Goal: Task Accomplishment & Management: Manage account settings

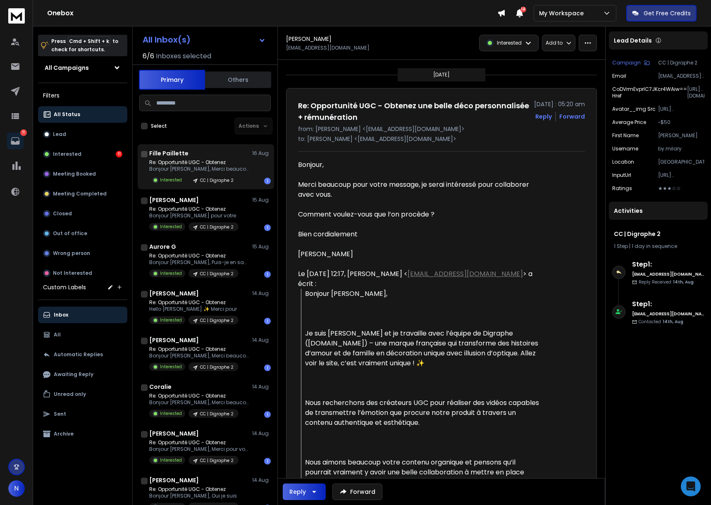
click at [144, 155] on button "button" at bounding box center [144, 154] width 7 height 7
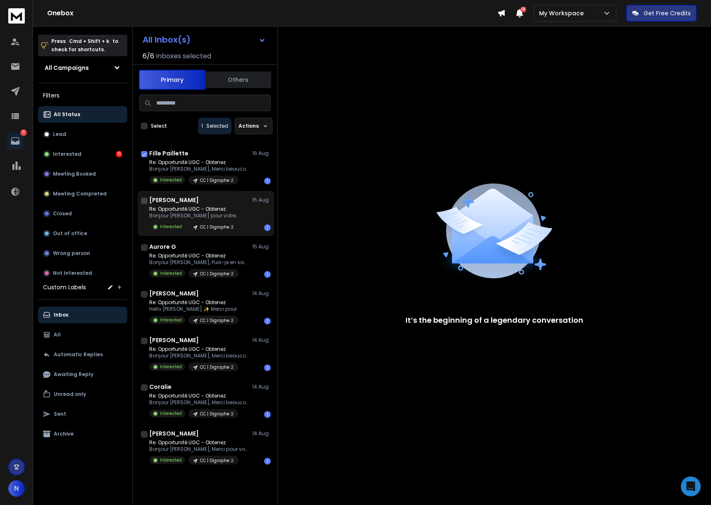
click at [146, 202] on button "button" at bounding box center [144, 201] width 7 height 7
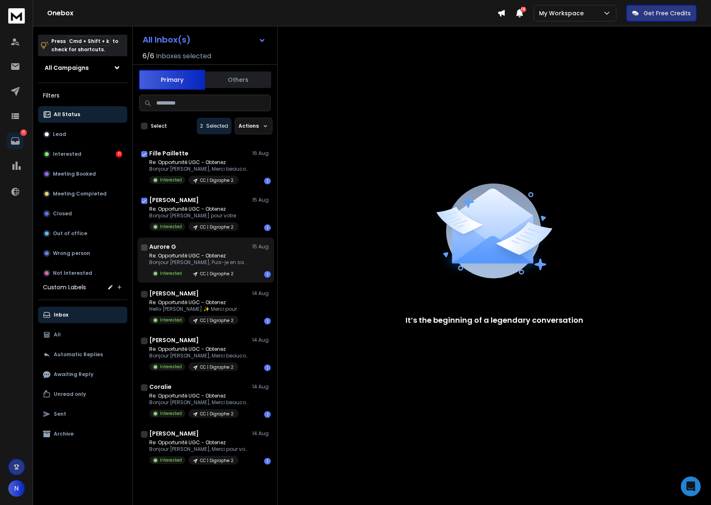
click at [146, 249] on button "button" at bounding box center [144, 247] width 7 height 7
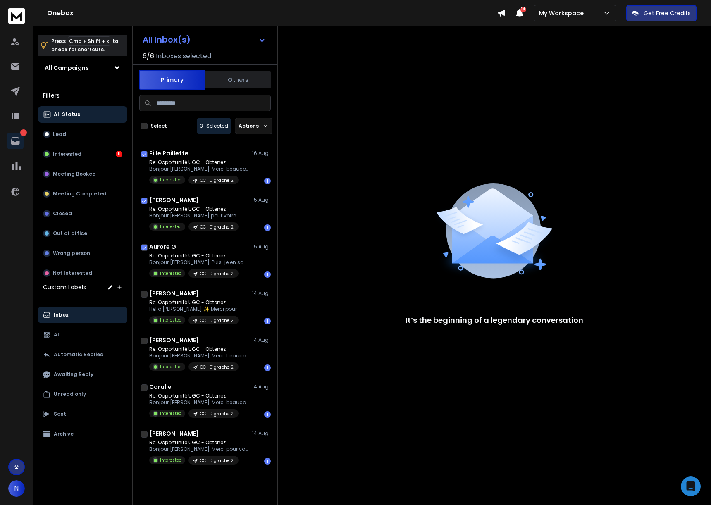
click at [218, 124] on p "Selected" at bounding box center [217, 126] width 22 height 7
click at [252, 128] on p "Actions" at bounding box center [248, 126] width 20 height 7
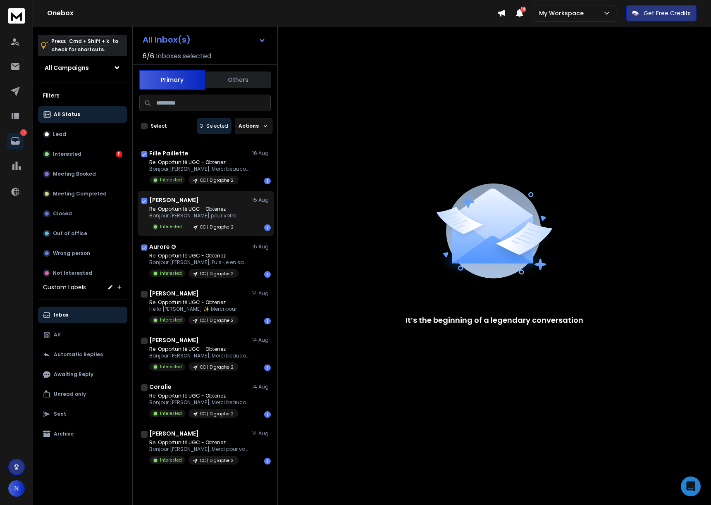
drag, startPoint x: 142, startPoint y: 198, endPoint x: 144, endPoint y: 192, distance: 6.3
click at [142, 198] on button "button" at bounding box center [144, 201] width 7 height 7
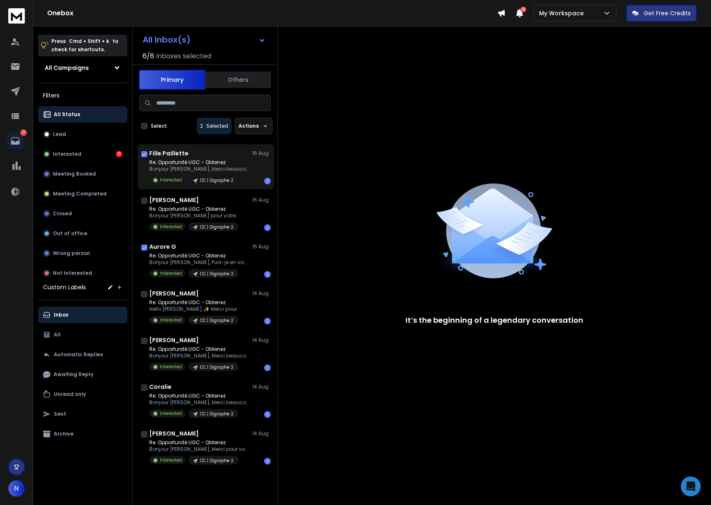
click at [146, 155] on button "button" at bounding box center [144, 154] width 7 height 7
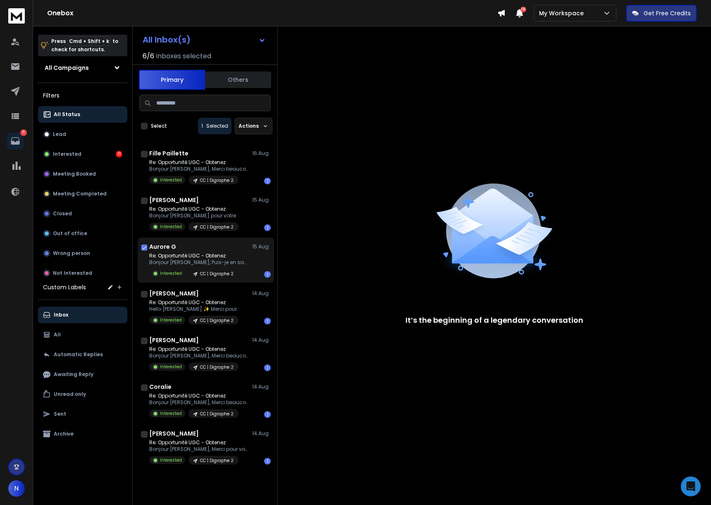
click at [142, 245] on button "button" at bounding box center [144, 247] width 7 height 7
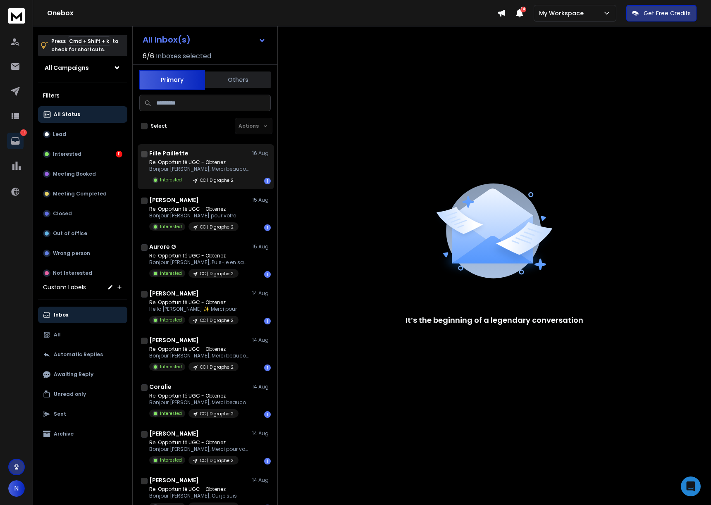
click at [250, 161] on div "Re: Opportunité UGC - Obtenez Bonjour [PERSON_NAME], Merci beaucoup pour Intere…" at bounding box center [209, 171] width 121 height 25
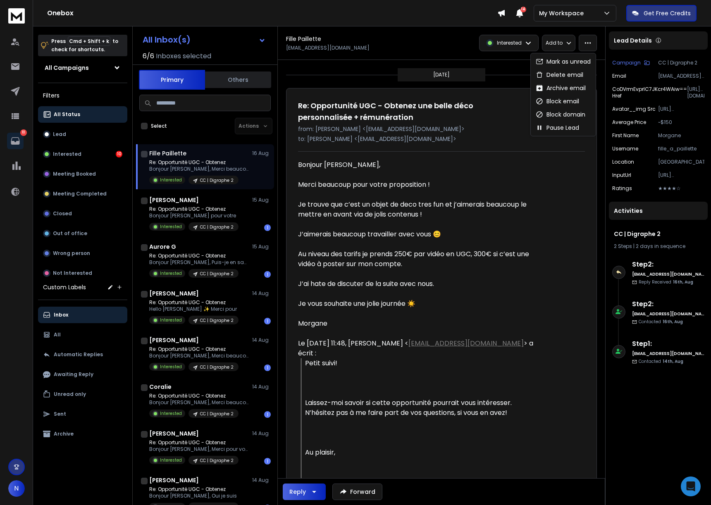
click at [581, 43] on button "button" at bounding box center [587, 43] width 18 height 17
click at [568, 60] on div "Mark as unread" at bounding box center [562, 61] width 55 height 8
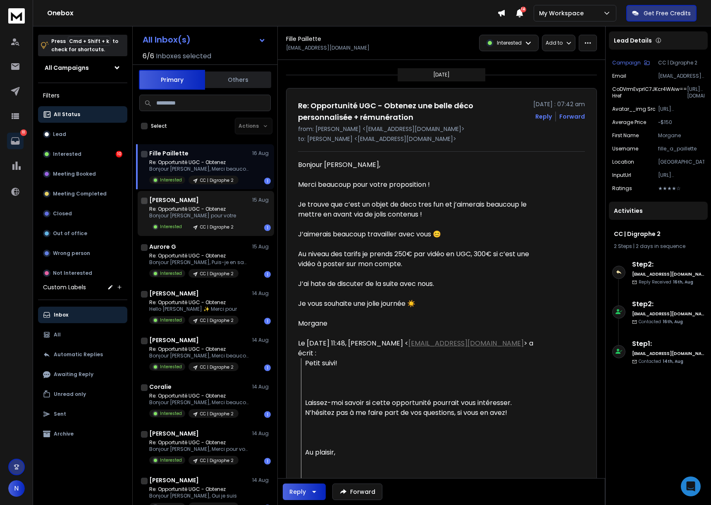
click at [212, 206] on p "Re: Opportunité UGC - Obtenez" at bounding box center [193, 209] width 89 height 7
